Goal: Navigation & Orientation: Find specific page/section

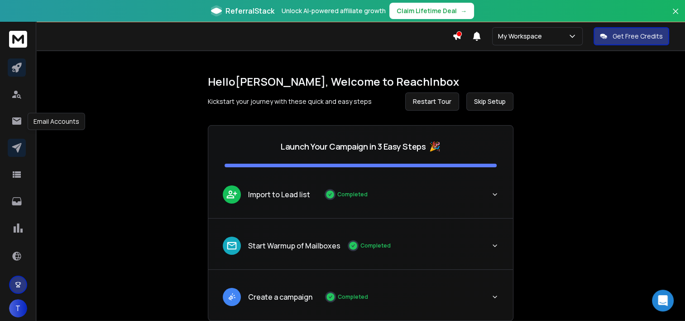
click at [13, 141] on link at bounding box center [17, 148] width 18 height 18
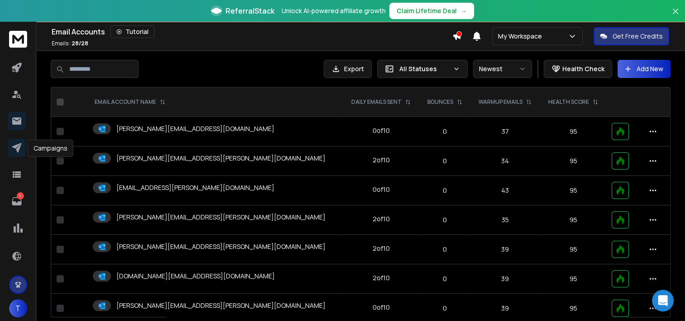
click at [18, 145] on icon at bounding box center [17, 148] width 10 height 10
